Goal: Task Accomplishment & Management: Manage account settings

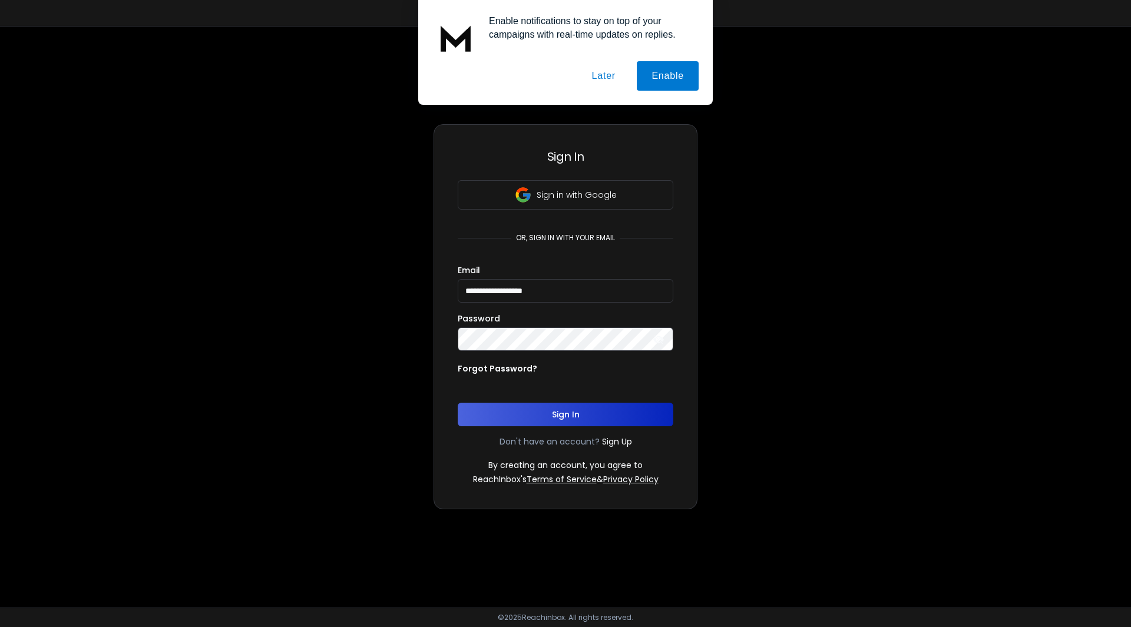
click at [581, 407] on button "Sign In" at bounding box center [566, 415] width 216 height 24
click at [611, 73] on button "Later" at bounding box center [602, 75] width 53 height 29
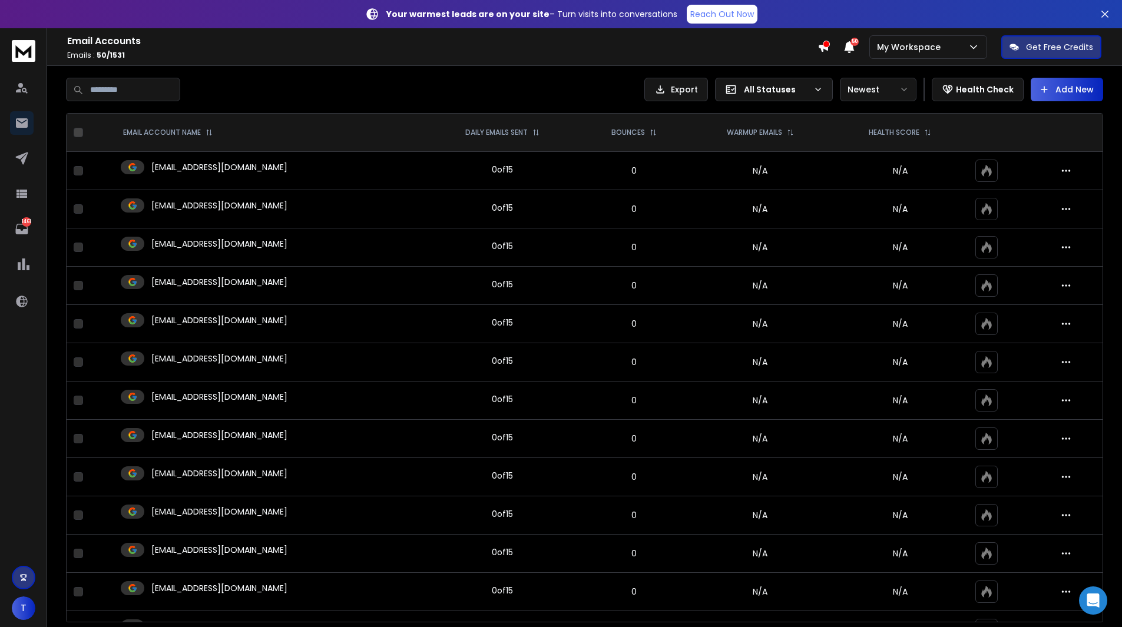
click at [1071, 82] on button "Add New" at bounding box center [1067, 90] width 72 height 24
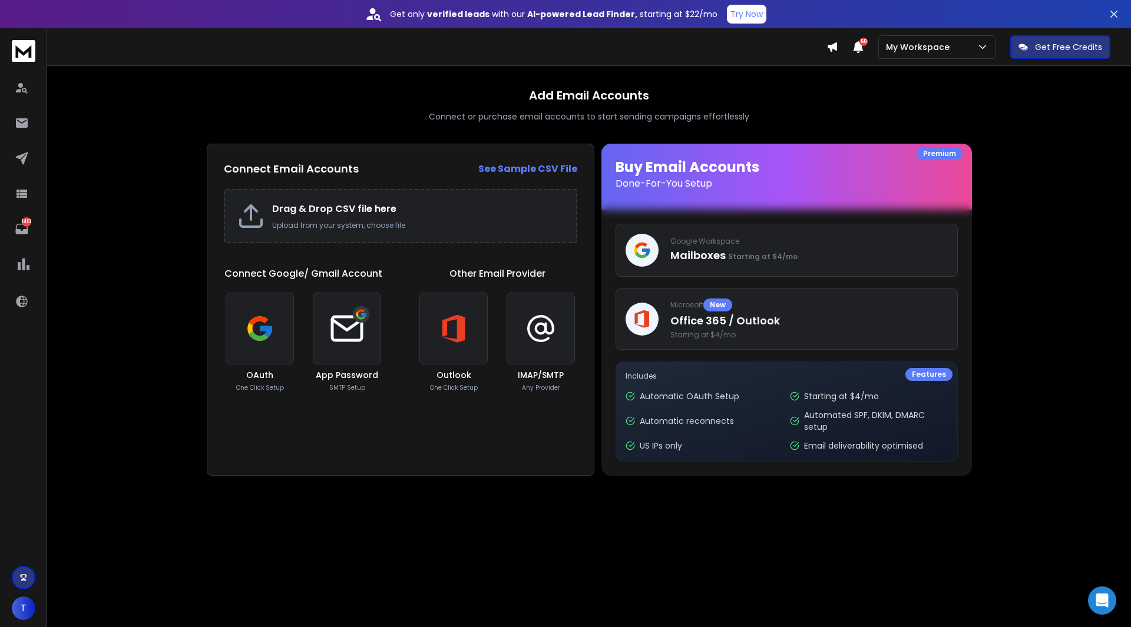
click at [263, 336] on icon at bounding box center [258, 336] width 19 height 10
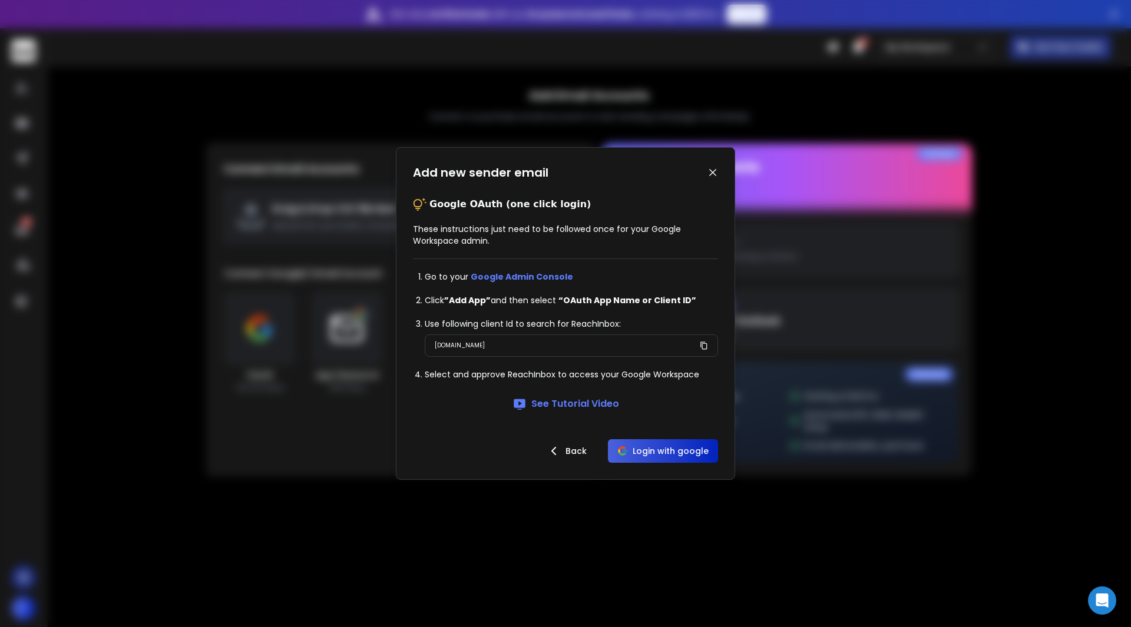
click at [690, 448] on button "Login with google" at bounding box center [663, 451] width 110 height 24
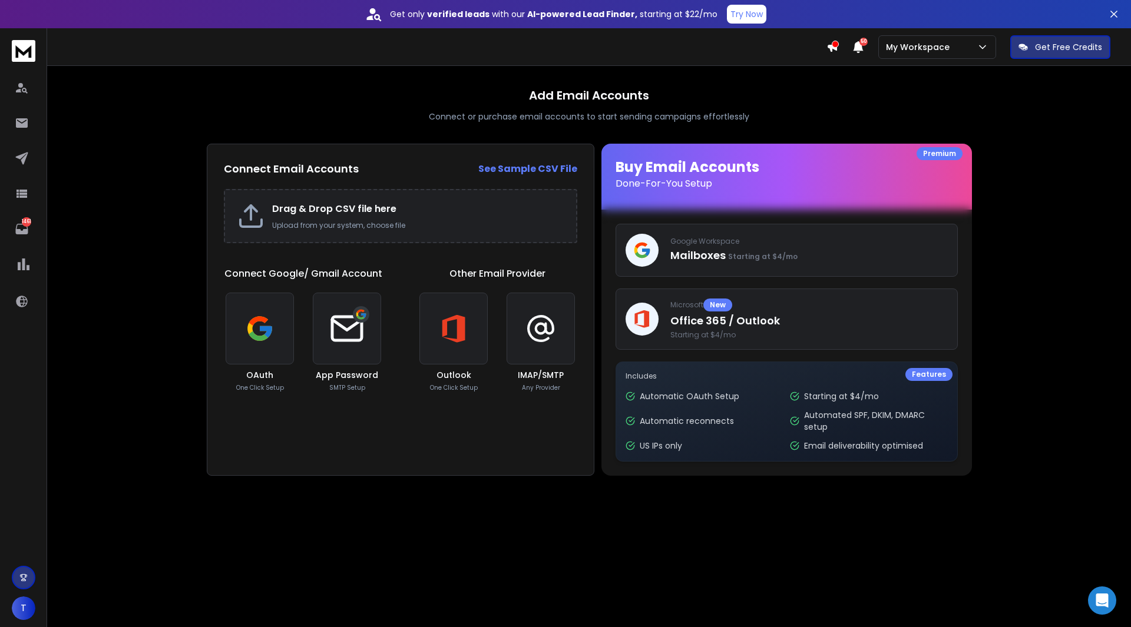
click at [280, 342] on div at bounding box center [260, 329] width 68 height 72
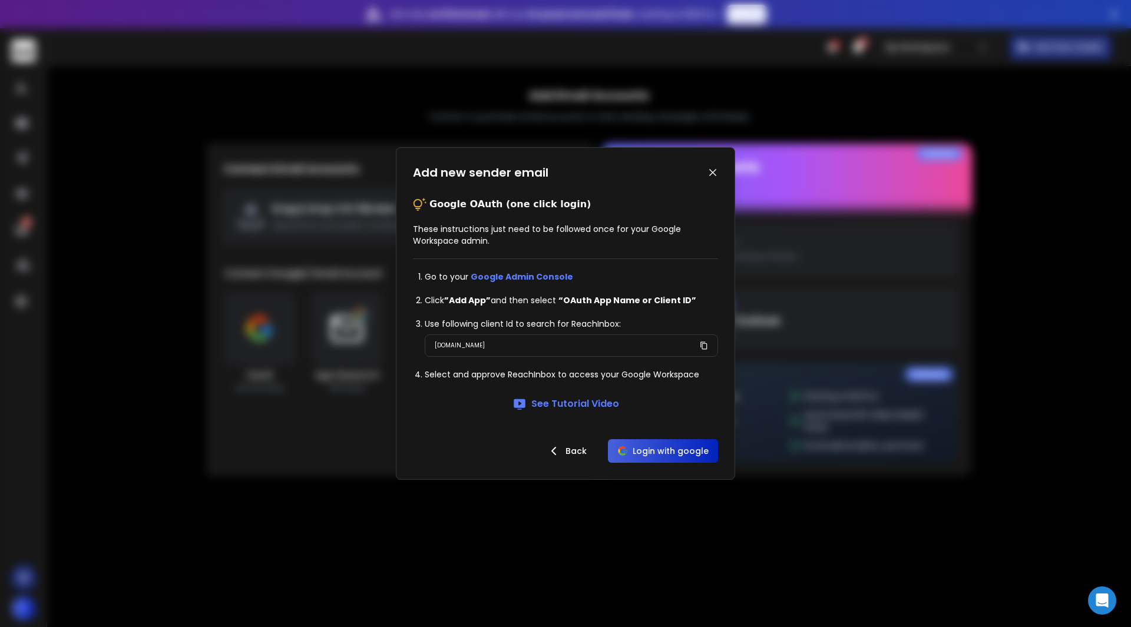
click at [691, 449] on button "Login with google" at bounding box center [663, 451] width 110 height 24
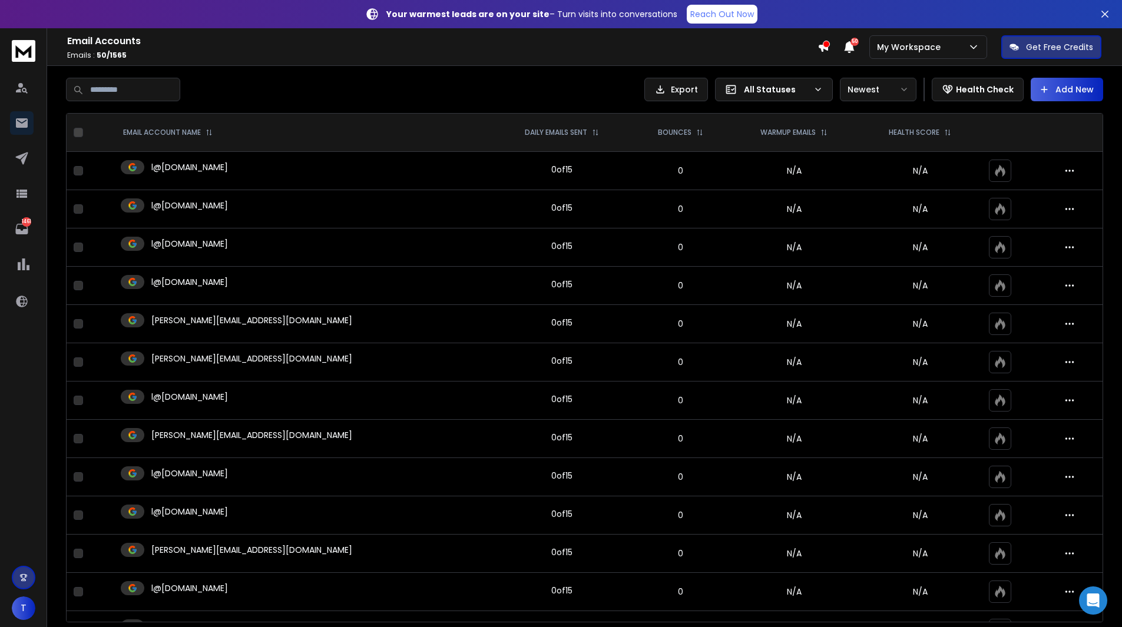
click at [1074, 82] on button "Add New" at bounding box center [1067, 90] width 72 height 24
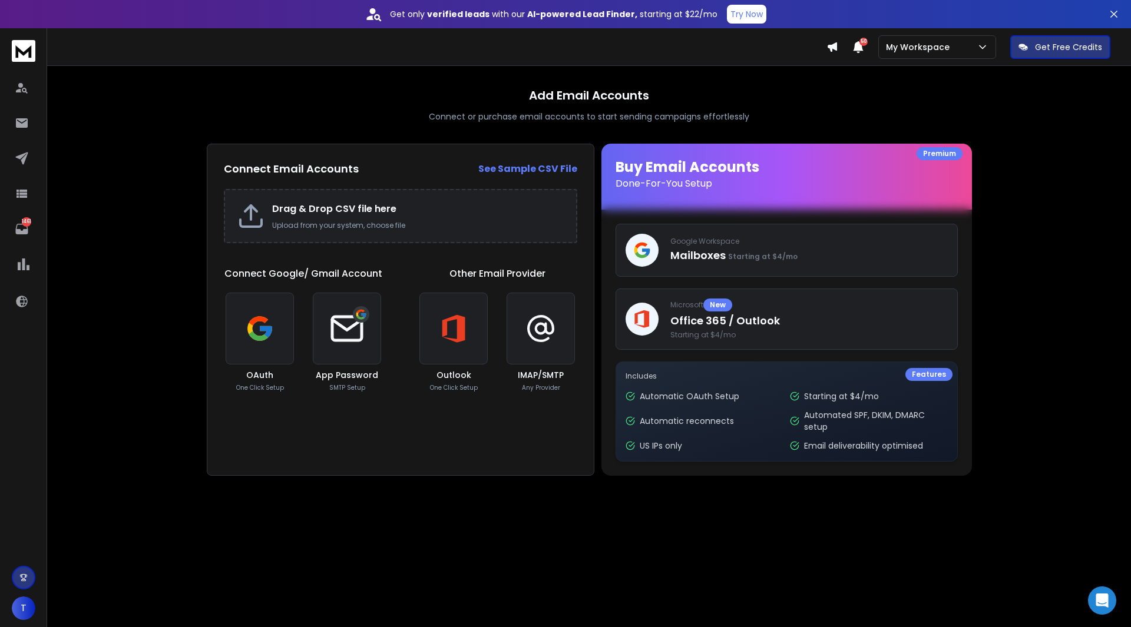
click at [277, 326] on div at bounding box center [260, 329] width 68 height 72
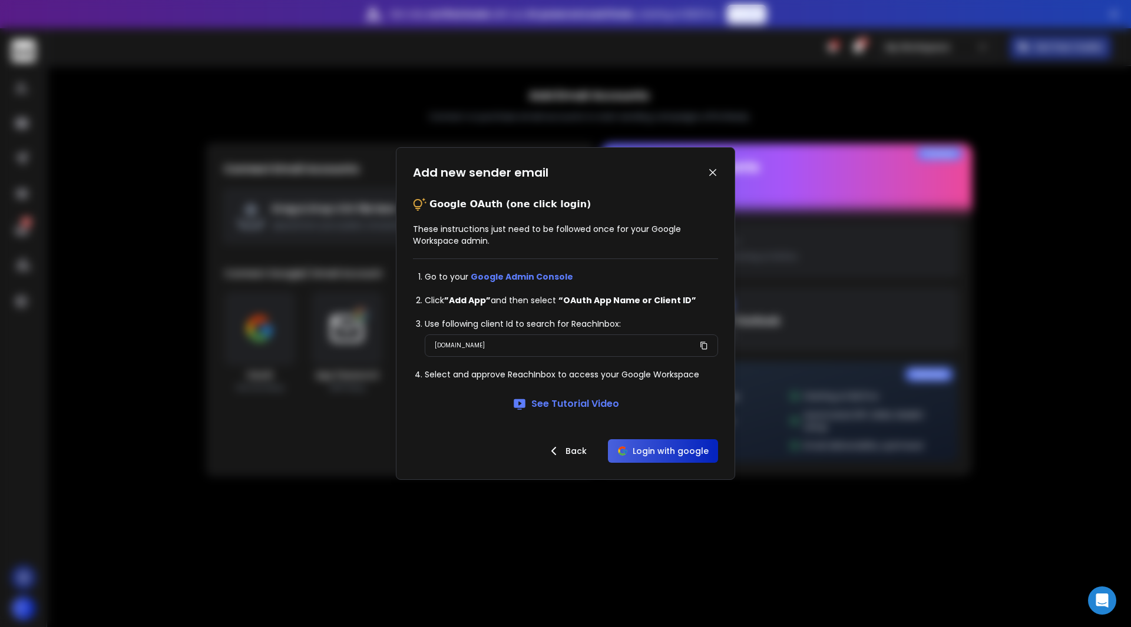
click at [650, 454] on button "Login with google" at bounding box center [663, 451] width 110 height 24
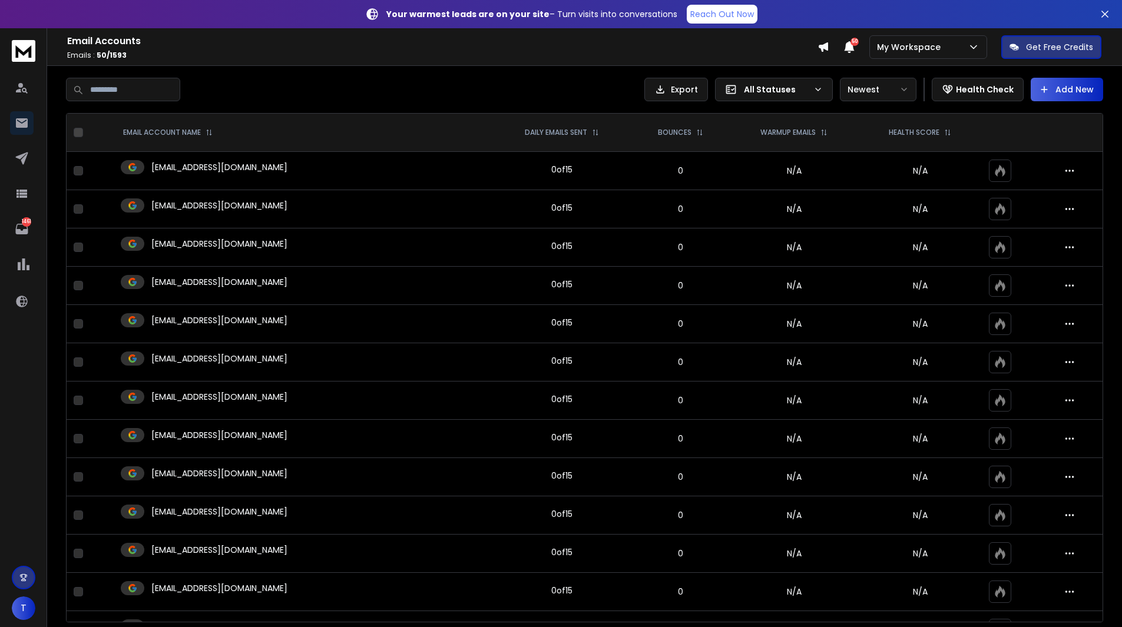
click at [1070, 88] on button "Add New" at bounding box center [1067, 90] width 72 height 24
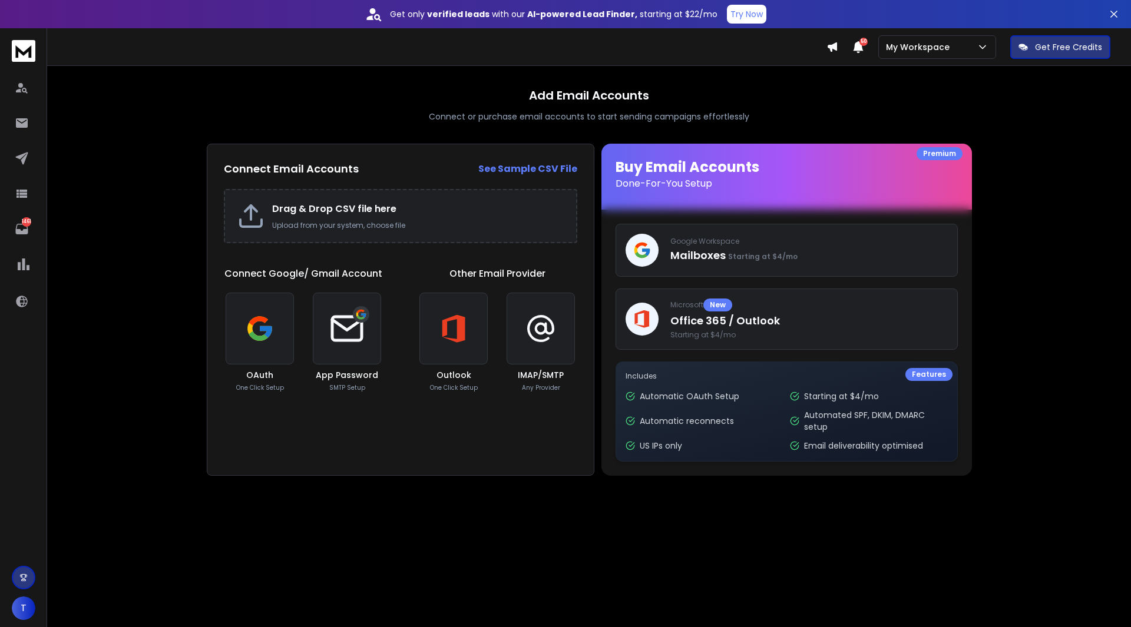
click at [268, 333] on icon at bounding box center [266, 332] width 12 height 12
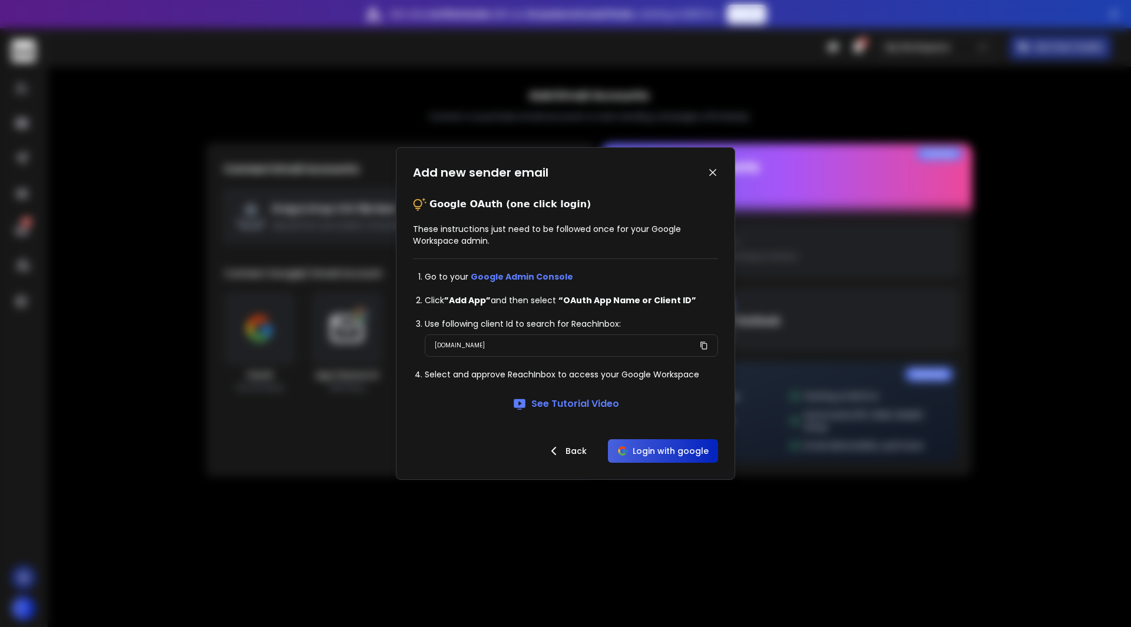
click at [682, 455] on button "Login with google" at bounding box center [663, 451] width 110 height 24
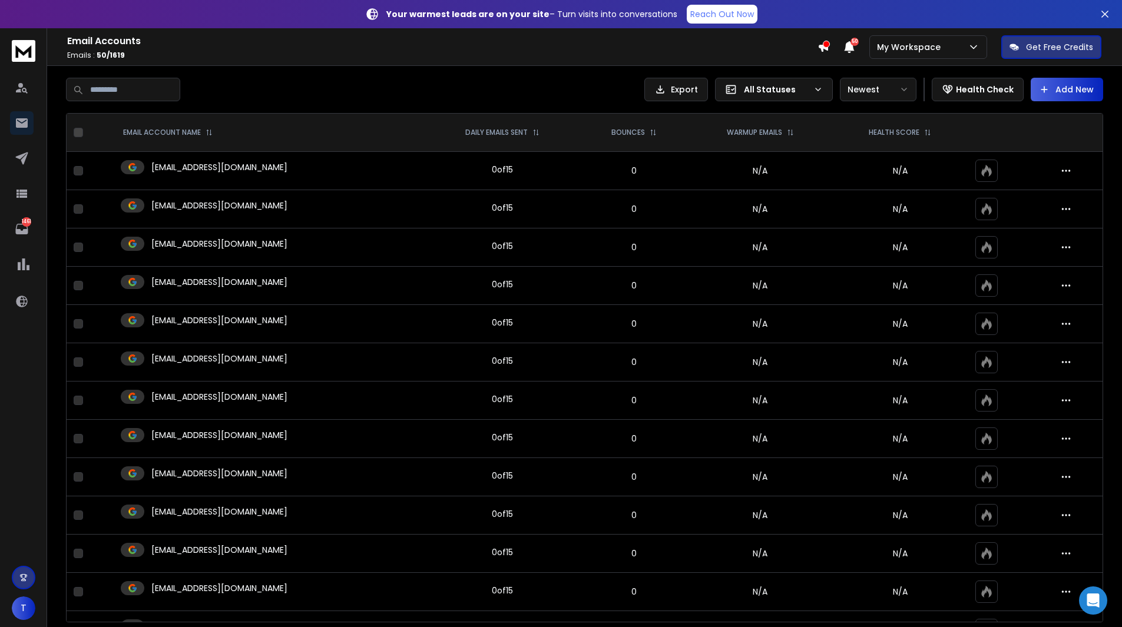
click at [1062, 91] on button "Add New" at bounding box center [1067, 90] width 72 height 24
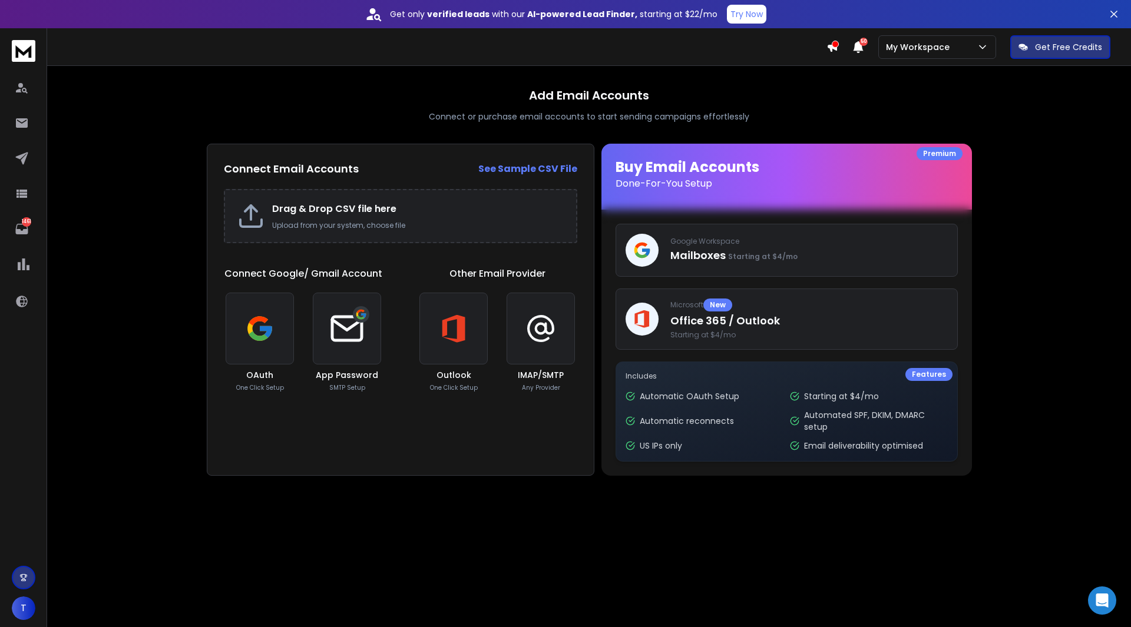
click at [274, 326] on icon at bounding box center [259, 328] width 29 height 35
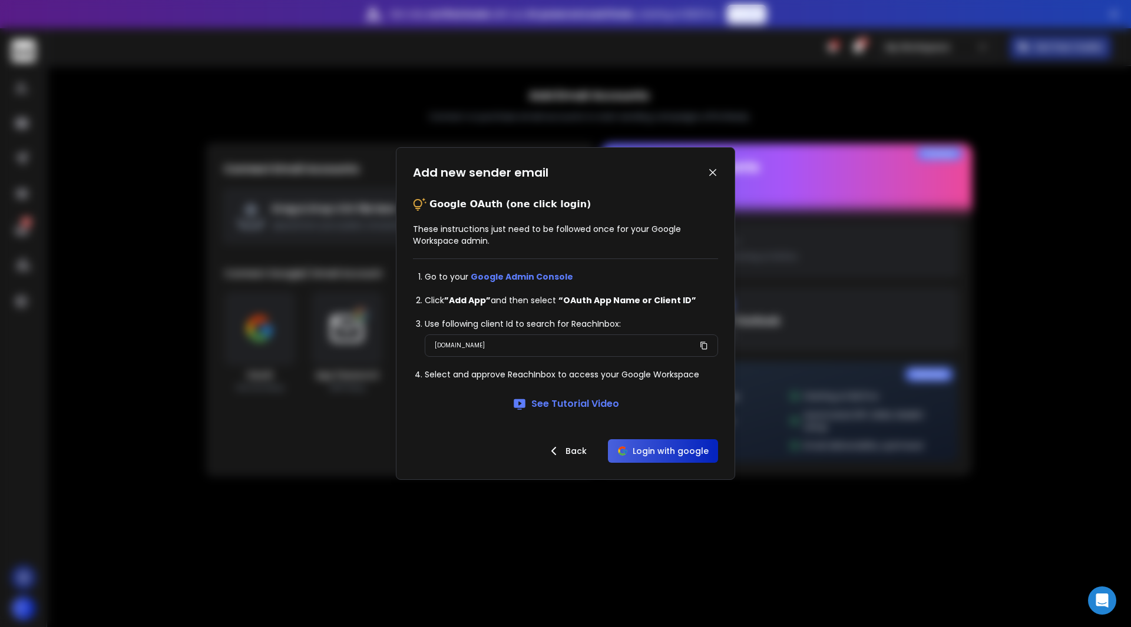
click at [635, 455] on button "Login with google" at bounding box center [663, 451] width 110 height 24
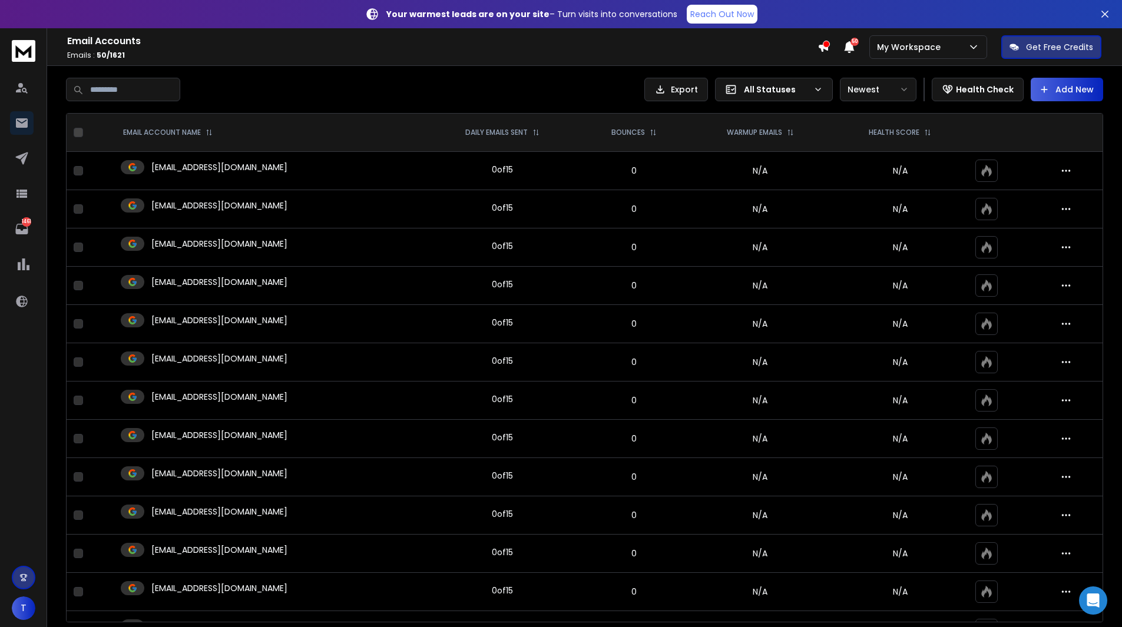
click at [1088, 86] on button "Add New" at bounding box center [1067, 90] width 72 height 24
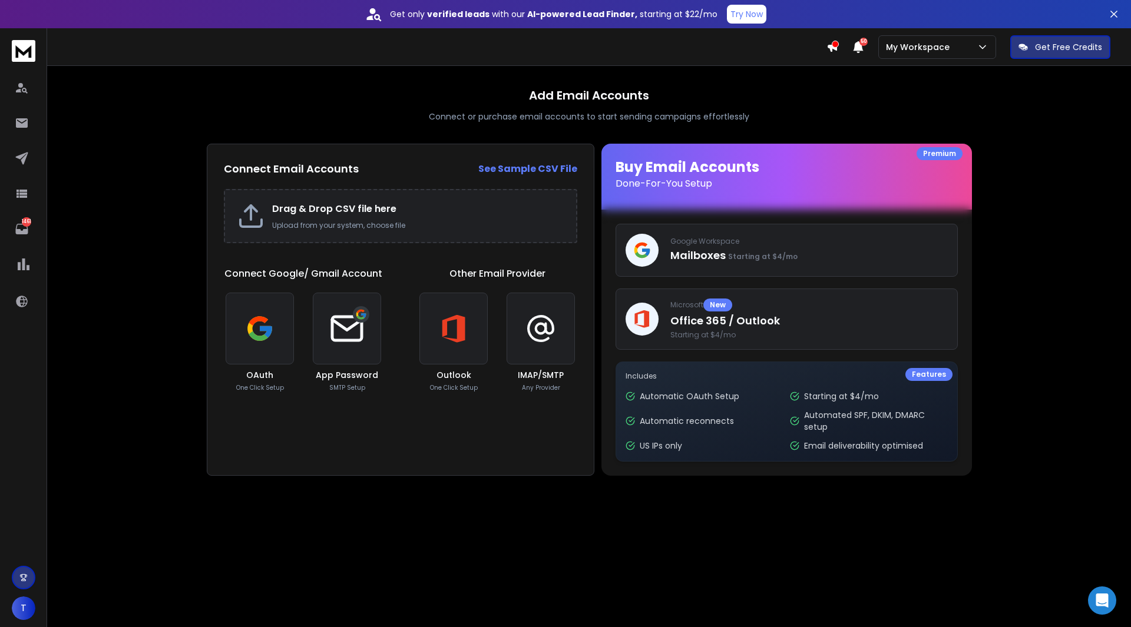
click at [274, 356] on div at bounding box center [260, 329] width 68 height 72
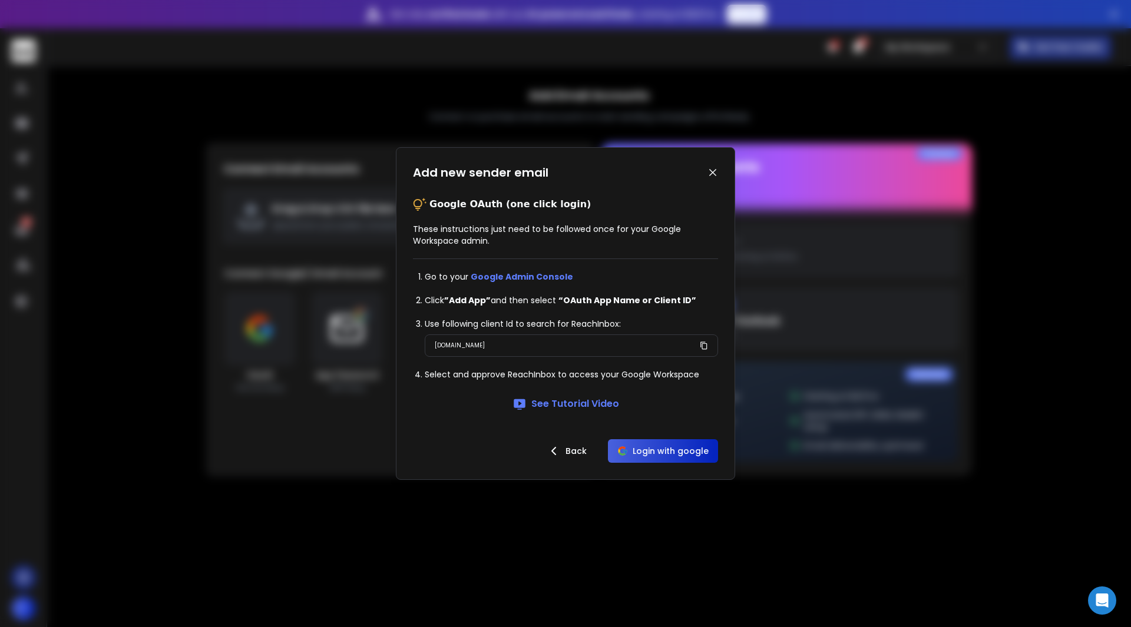
click at [637, 453] on button "Login with google" at bounding box center [663, 451] width 110 height 24
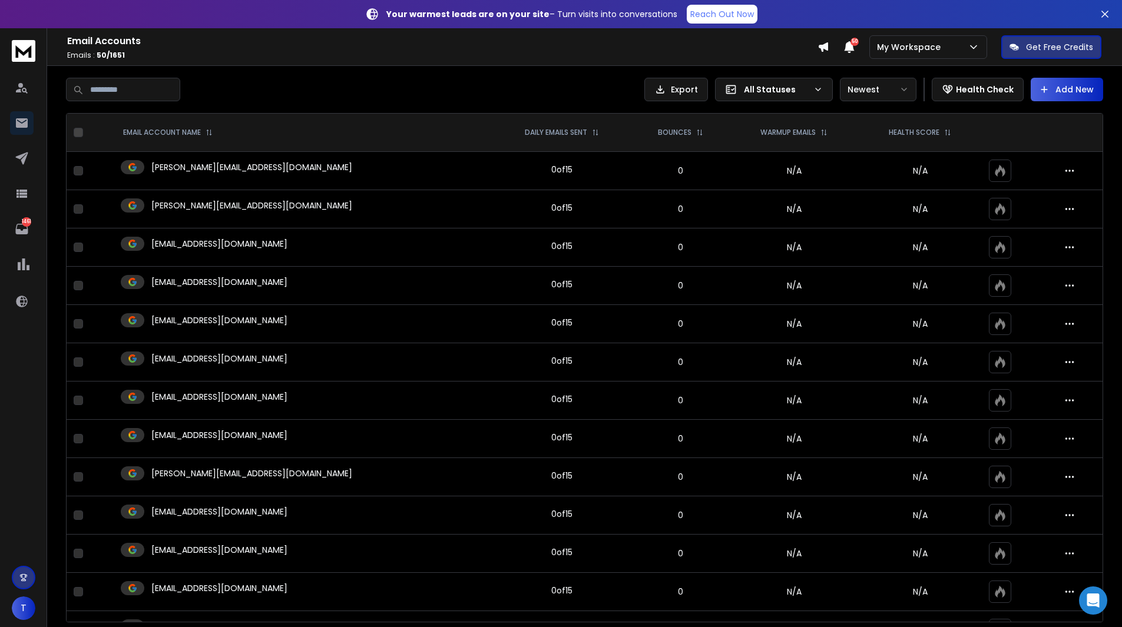
click at [1061, 86] on button "Add New" at bounding box center [1067, 90] width 72 height 24
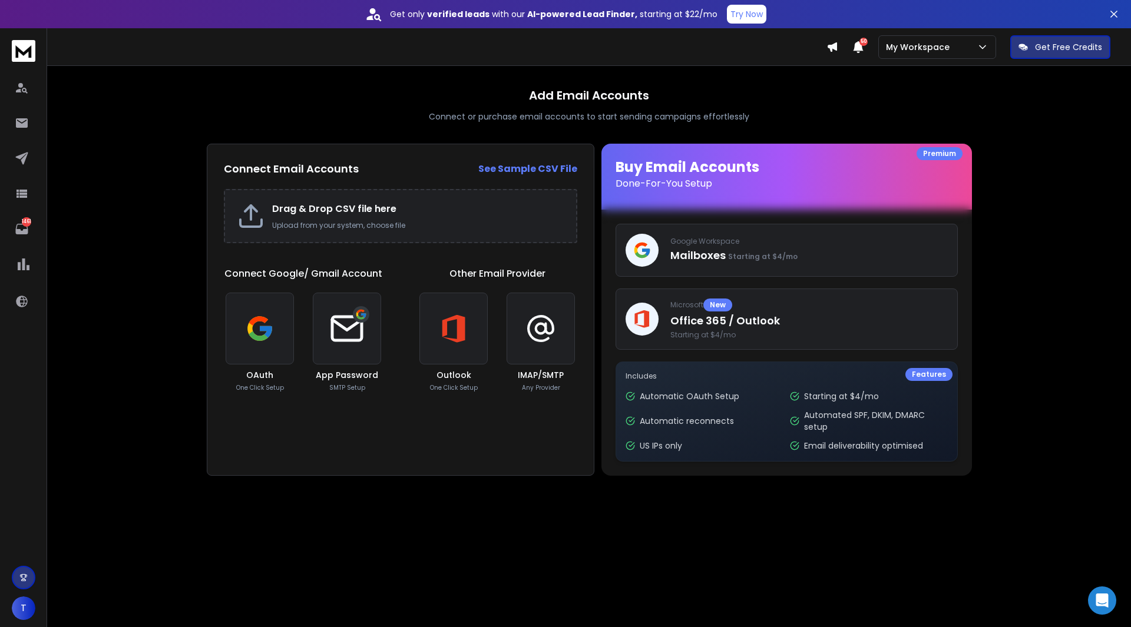
click at [264, 329] on icon at bounding box center [266, 332] width 12 height 12
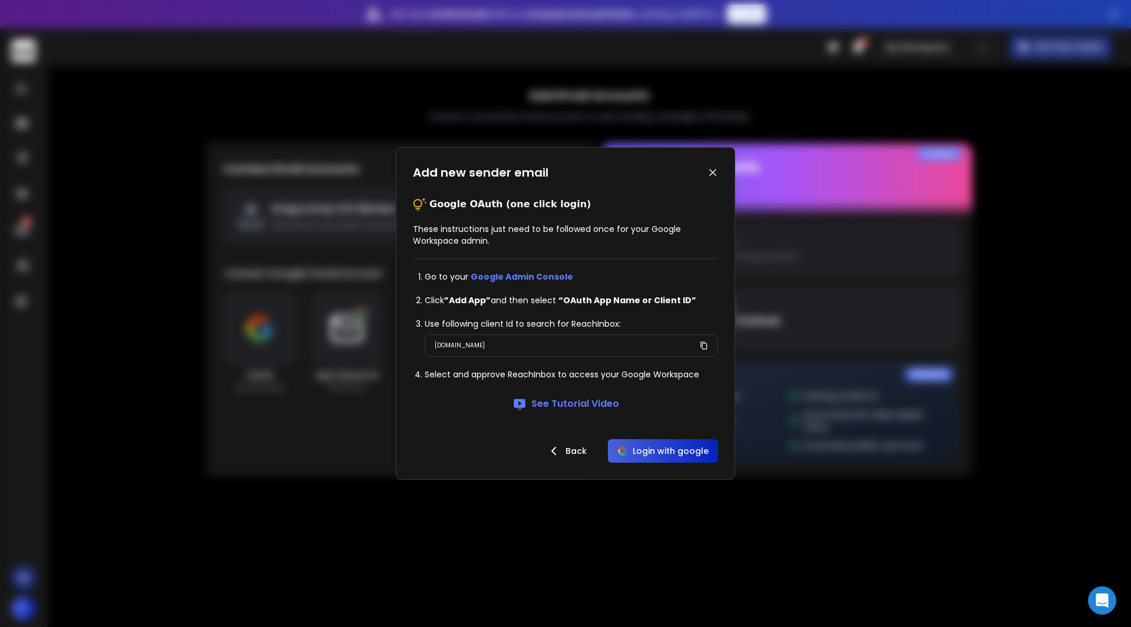
click at [655, 448] on button "Login with google" at bounding box center [663, 451] width 110 height 24
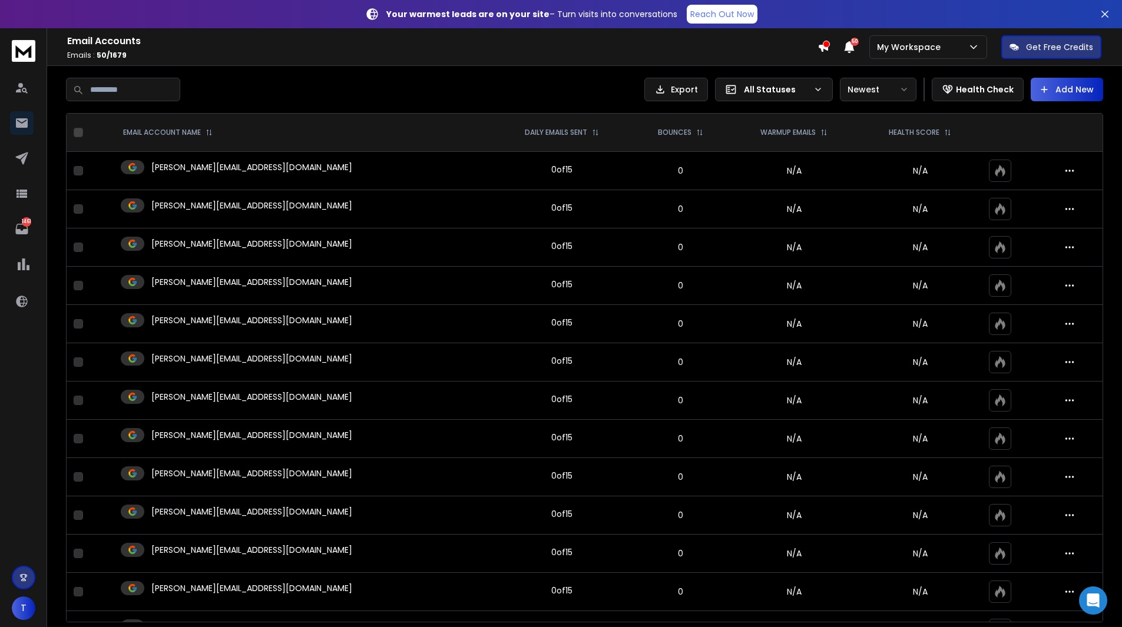
click at [1051, 88] on button "Add New" at bounding box center [1067, 90] width 72 height 24
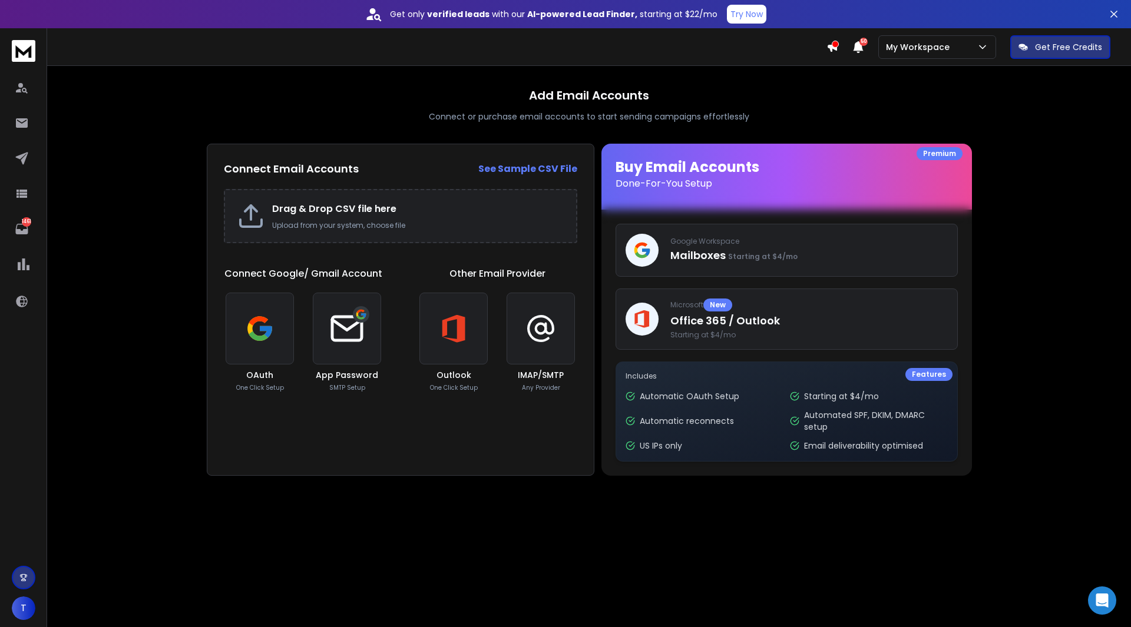
click at [267, 342] on icon at bounding box center [259, 328] width 29 height 35
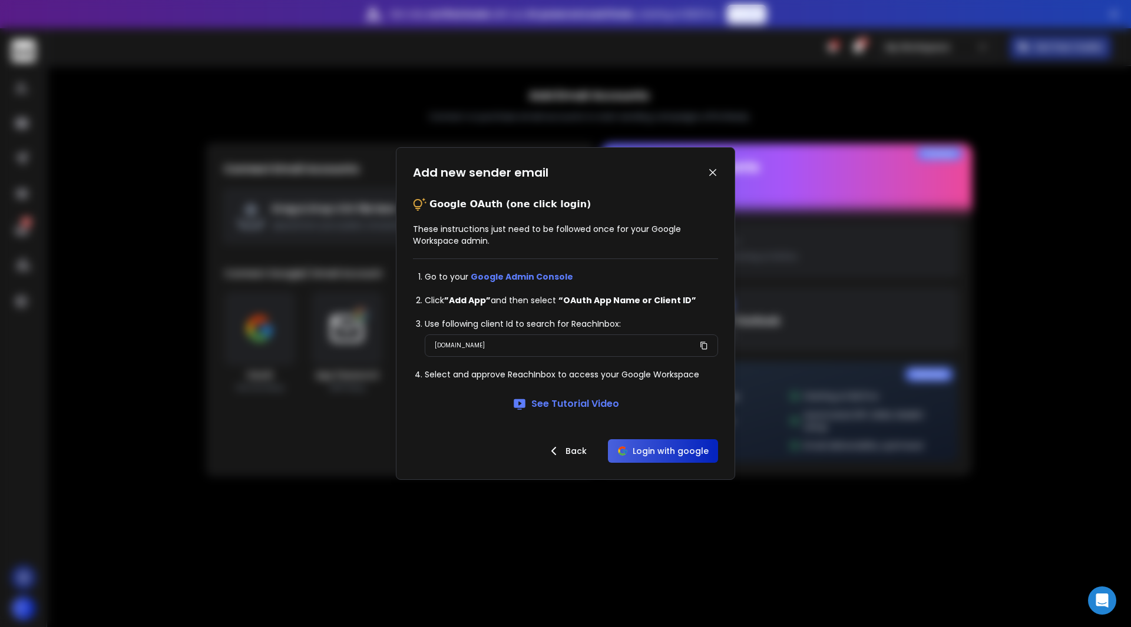
click at [687, 447] on button "Login with google" at bounding box center [663, 451] width 110 height 24
